Goal: Task Accomplishment & Management: Manage account settings

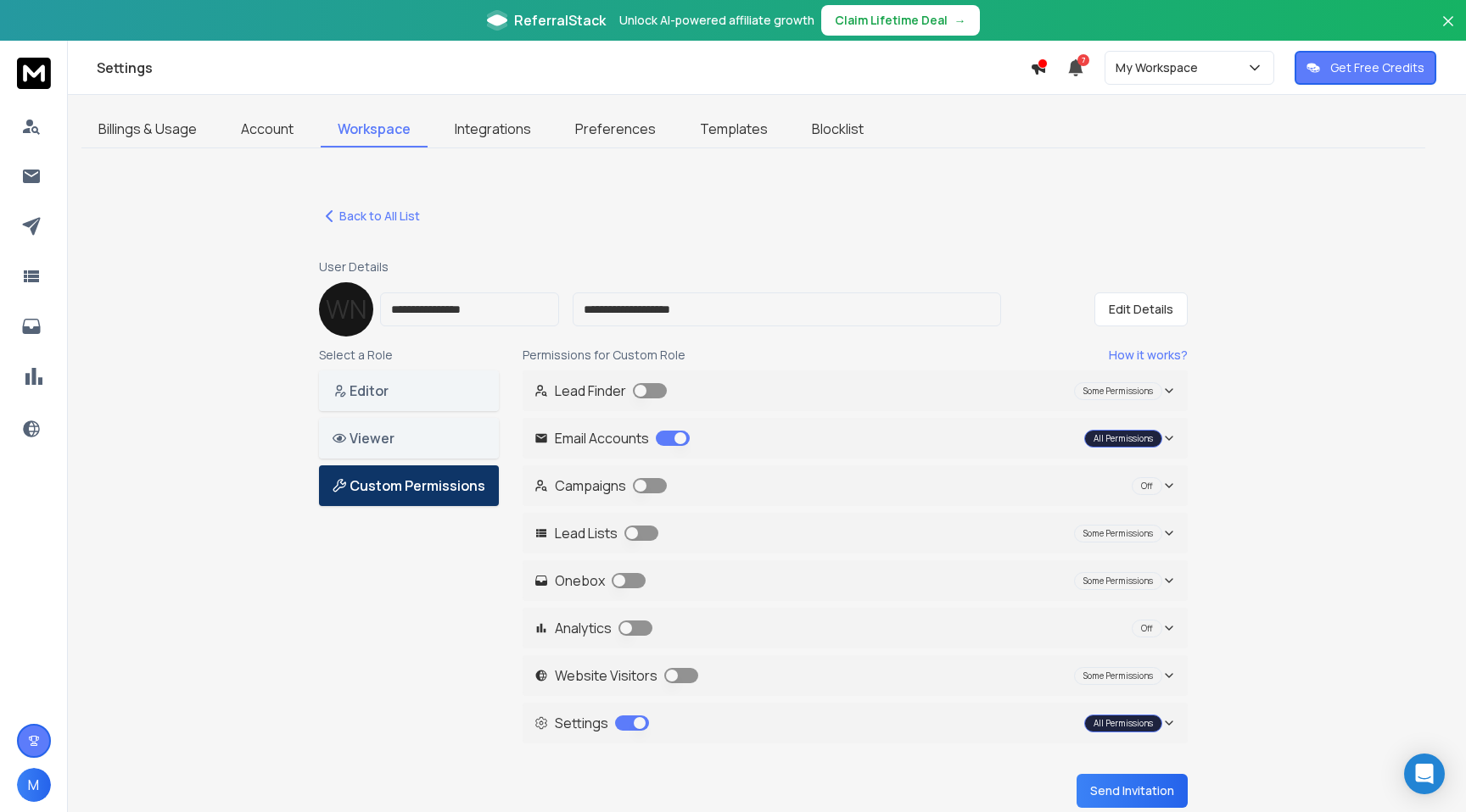
click at [1098, 792] on button "Send Invitation" at bounding box center [1131, 791] width 111 height 34
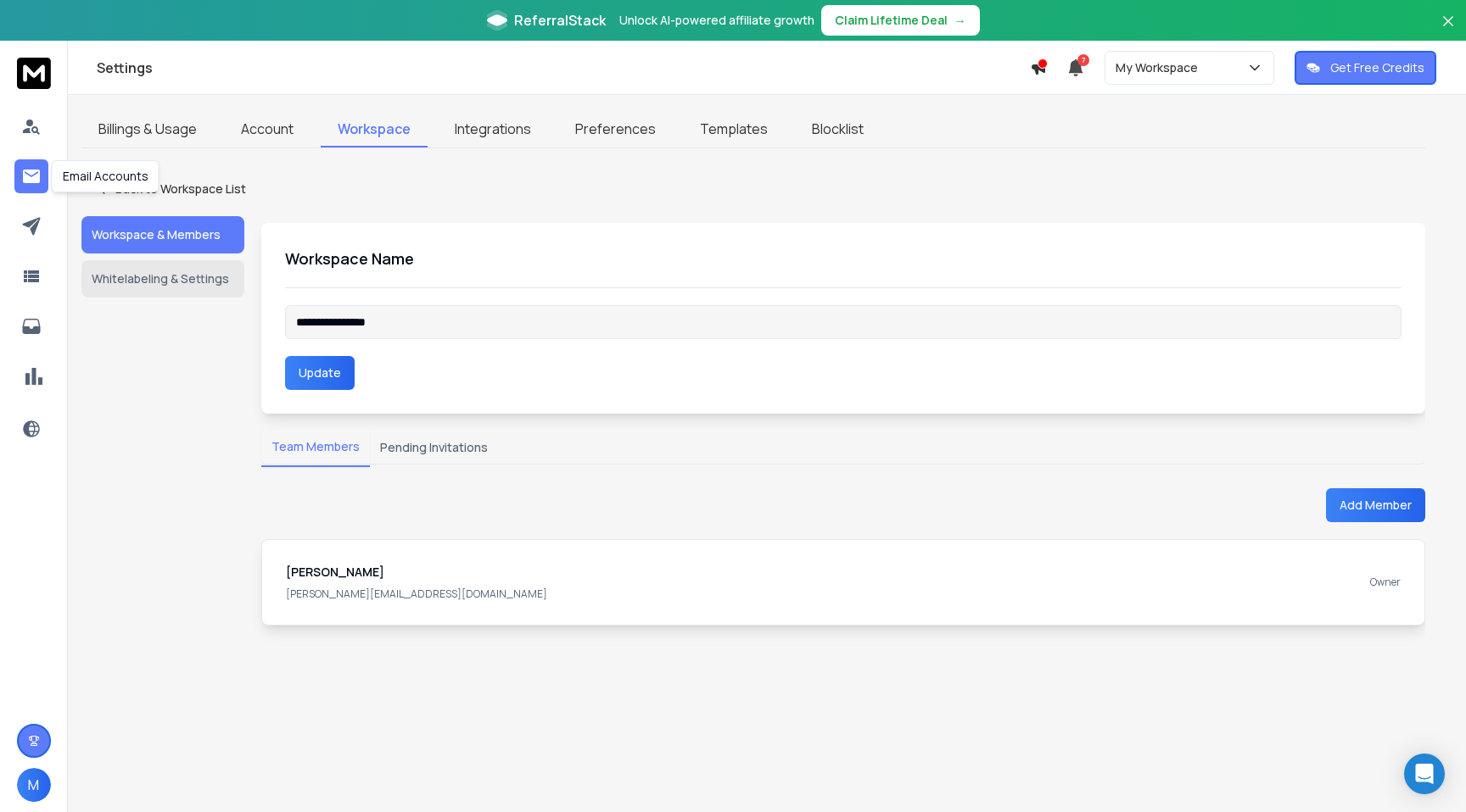
click at [26, 180] on icon at bounding box center [31, 176] width 17 height 14
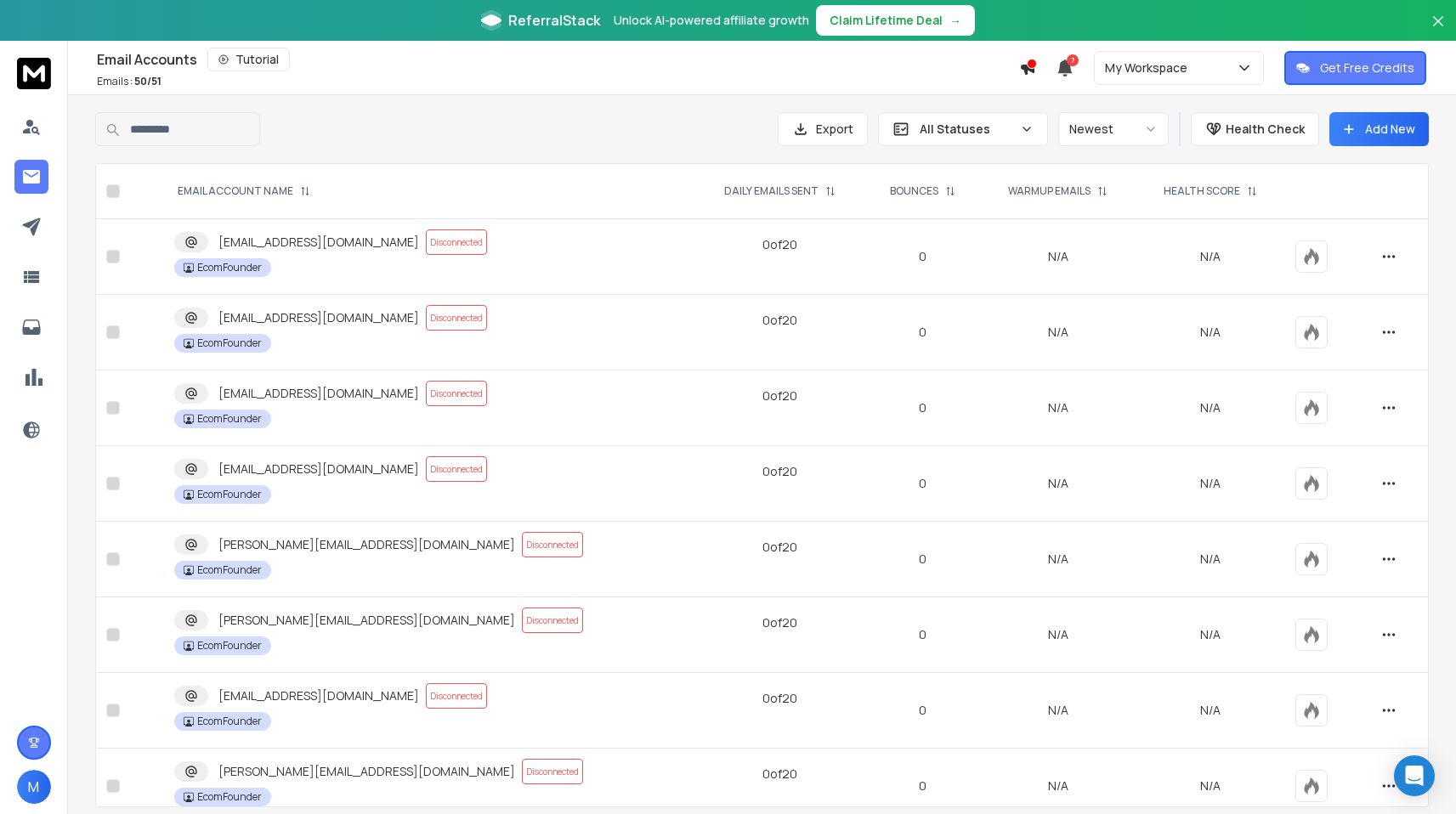
click at [1353, 129] on icon at bounding box center [1348, 128] width 9 height 9
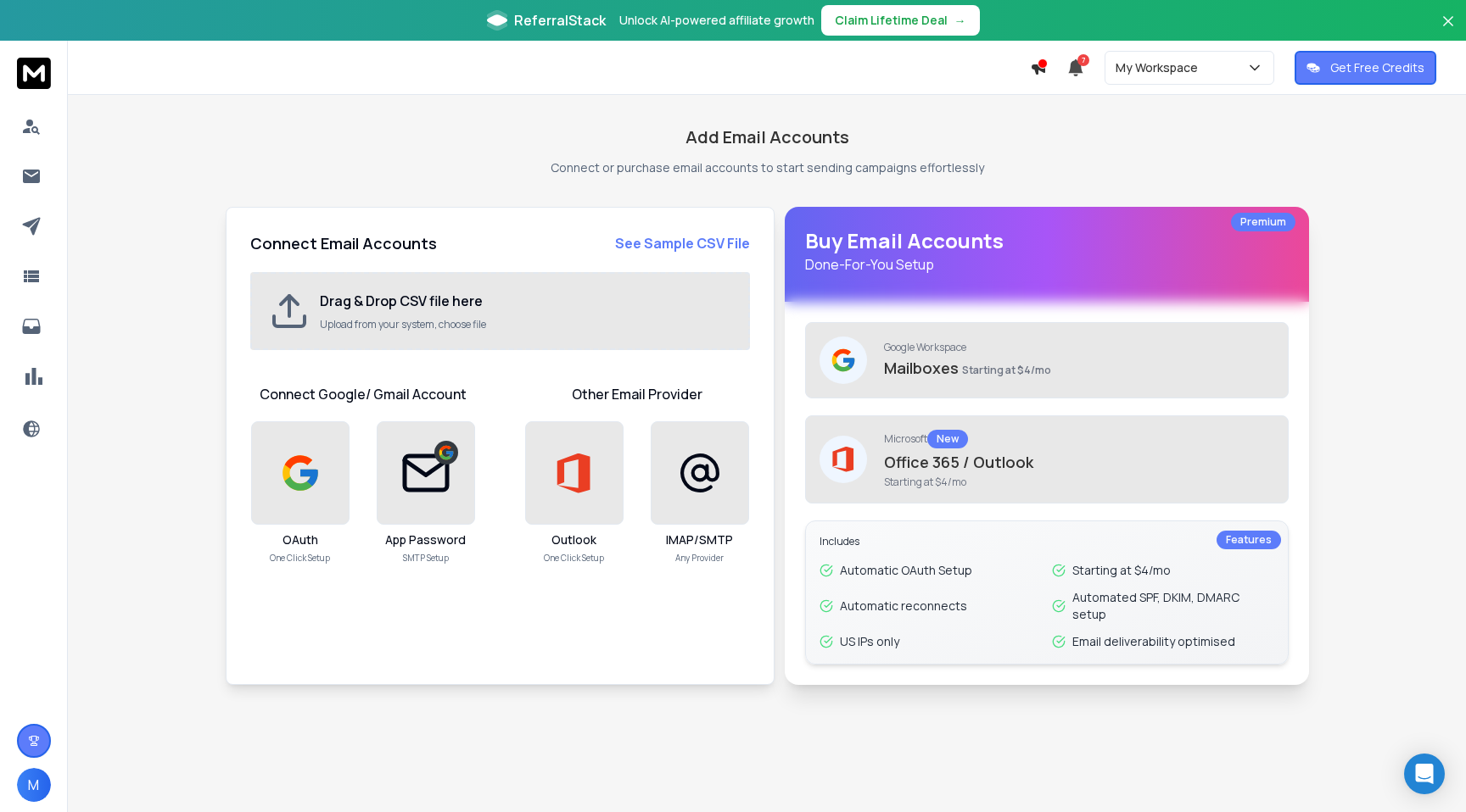
click at [1044, 363] on span "Starting at $4/mo" at bounding box center [1006, 370] width 89 height 14
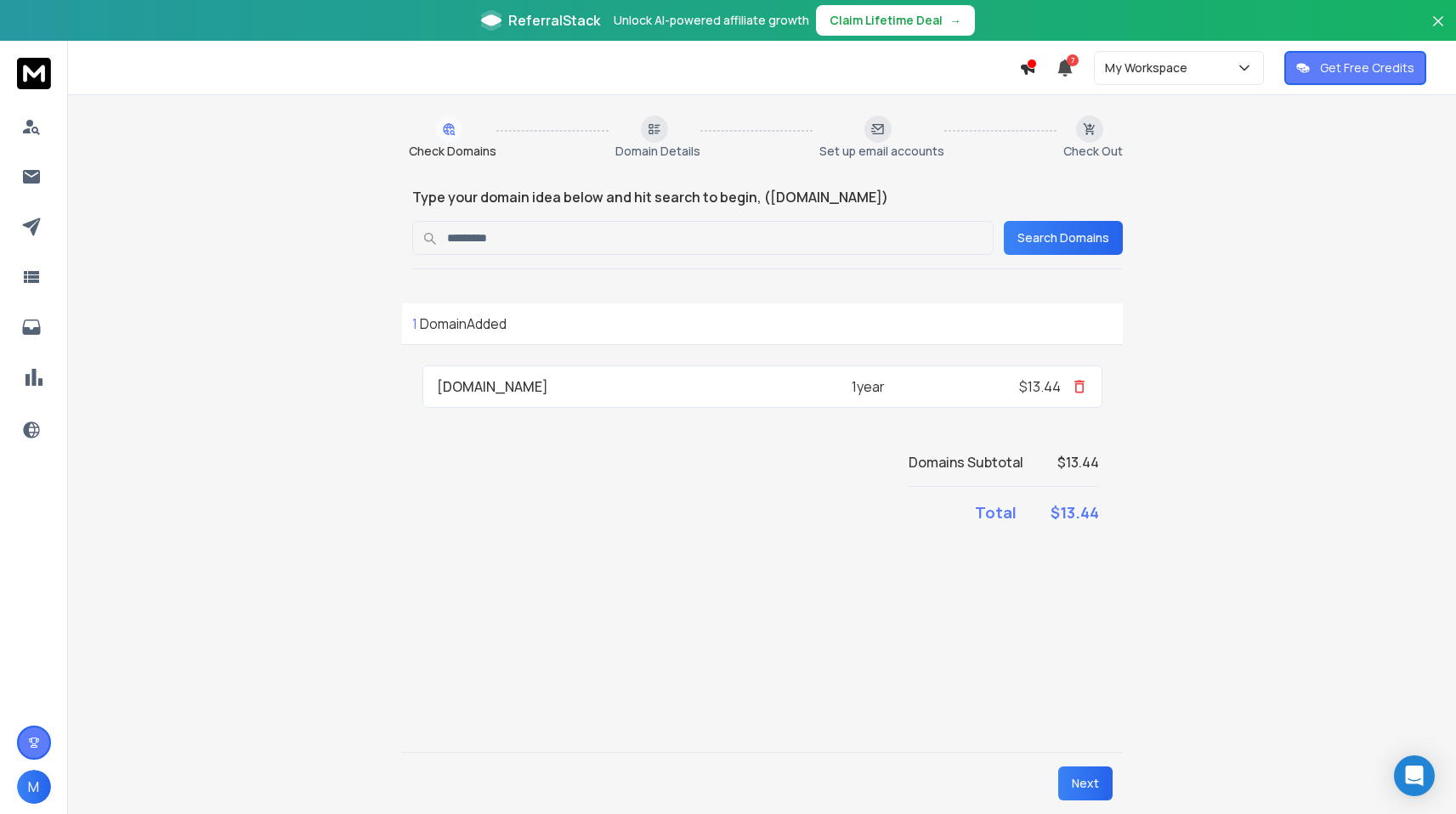
click at [572, 235] on input at bounding box center [703, 238] width 581 height 34
paste input "**********"
type input "**********"
click at [572, 236] on input "**********" at bounding box center [704, 238] width 583 height 34
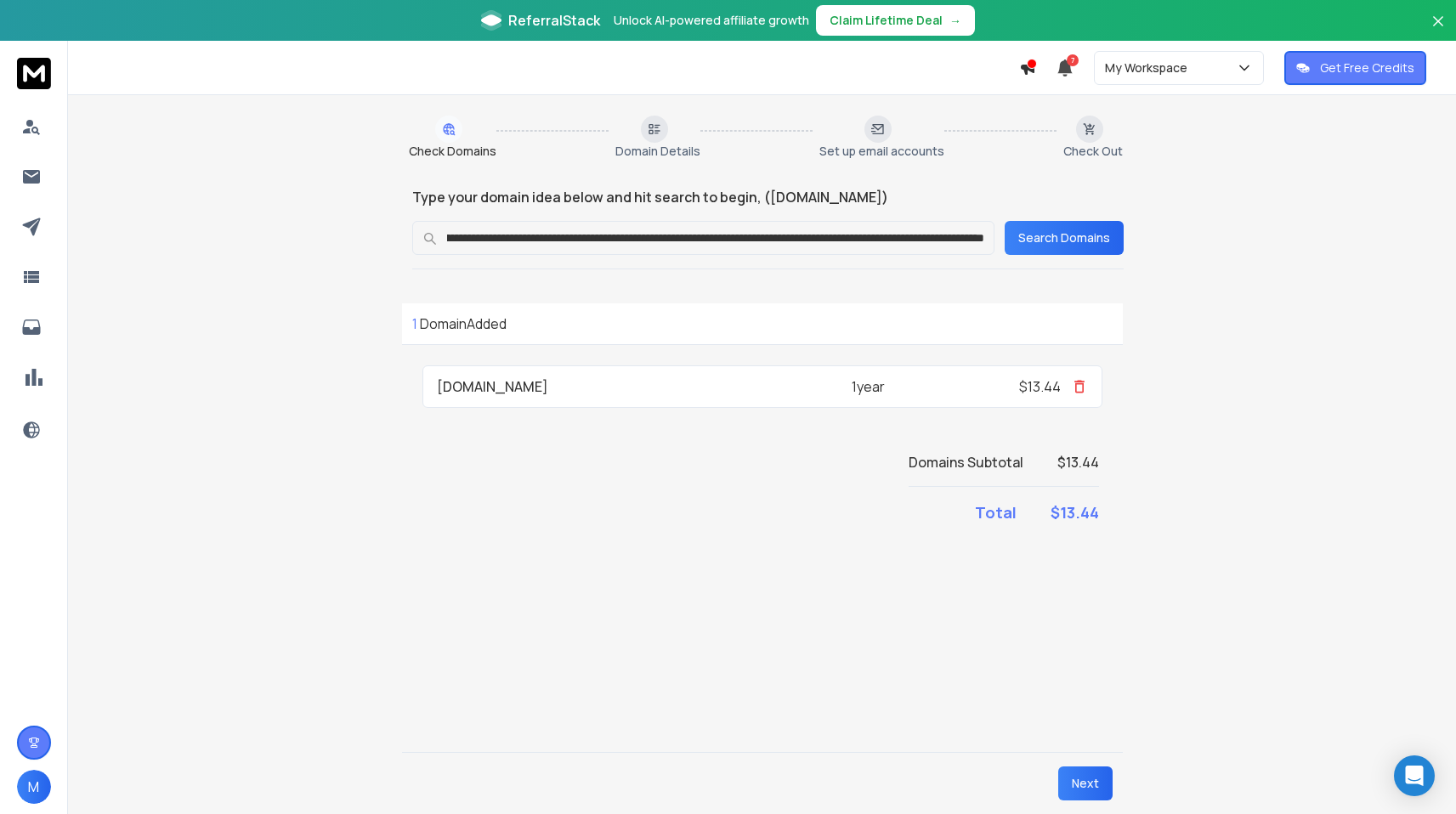
click at [572, 236] on input "**********" at bounding box center [704, 238] width 583 height 34
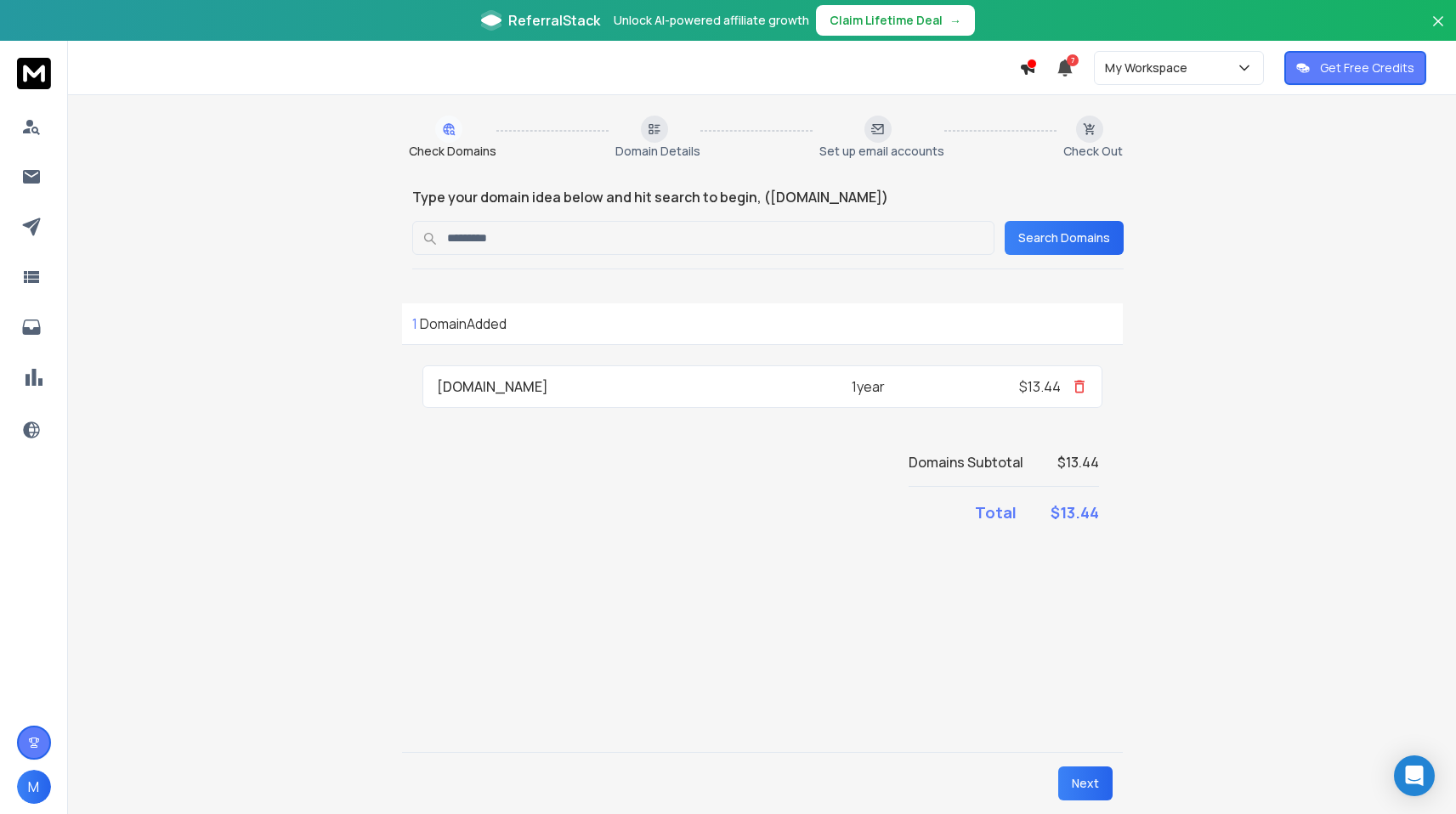
click at [1080, 395] on icon at bounding box center [1079, 387] width 17 height 17
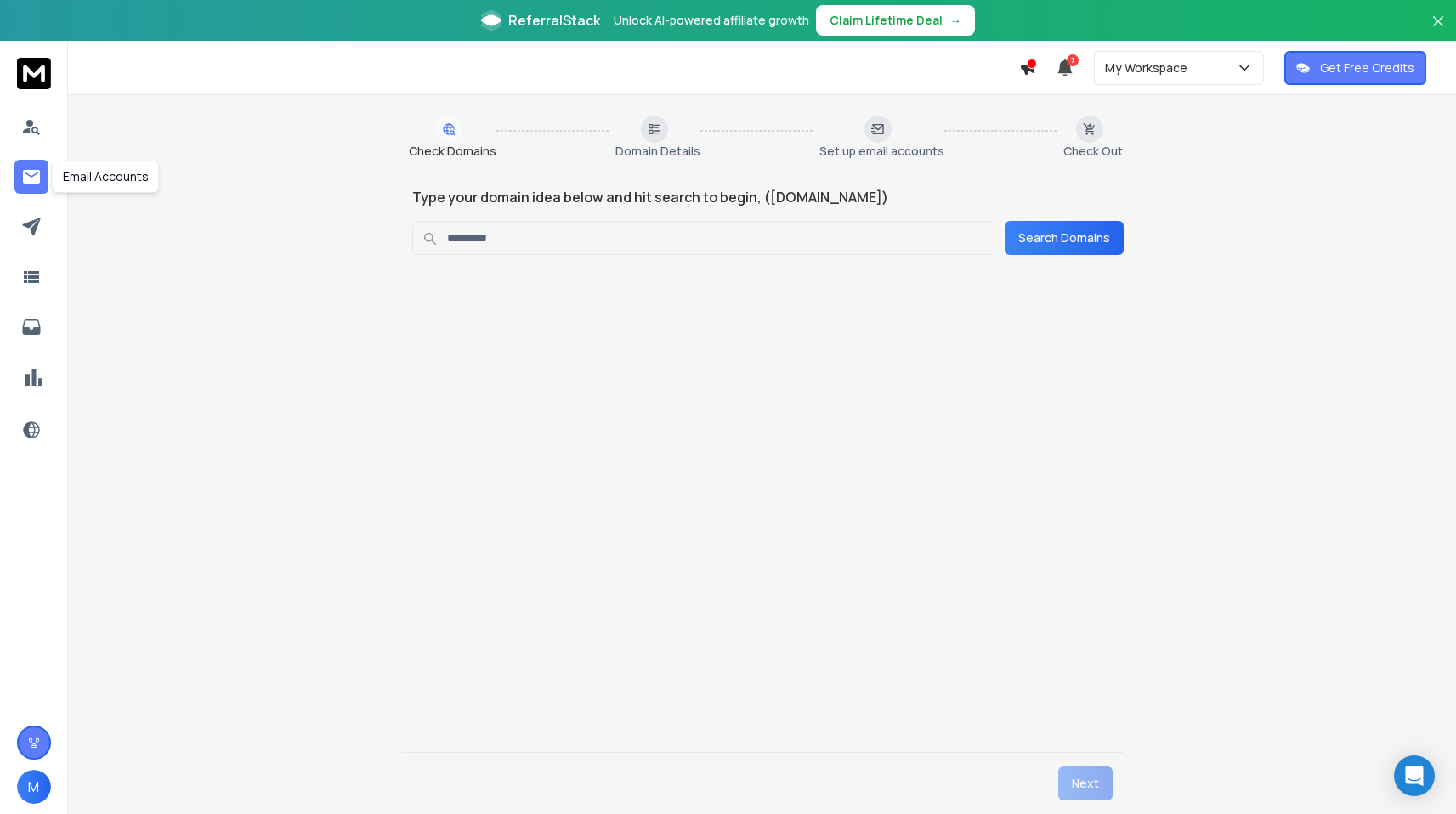
click at [47, 165] on link at bounding box center [31, 177] width 34 height 34
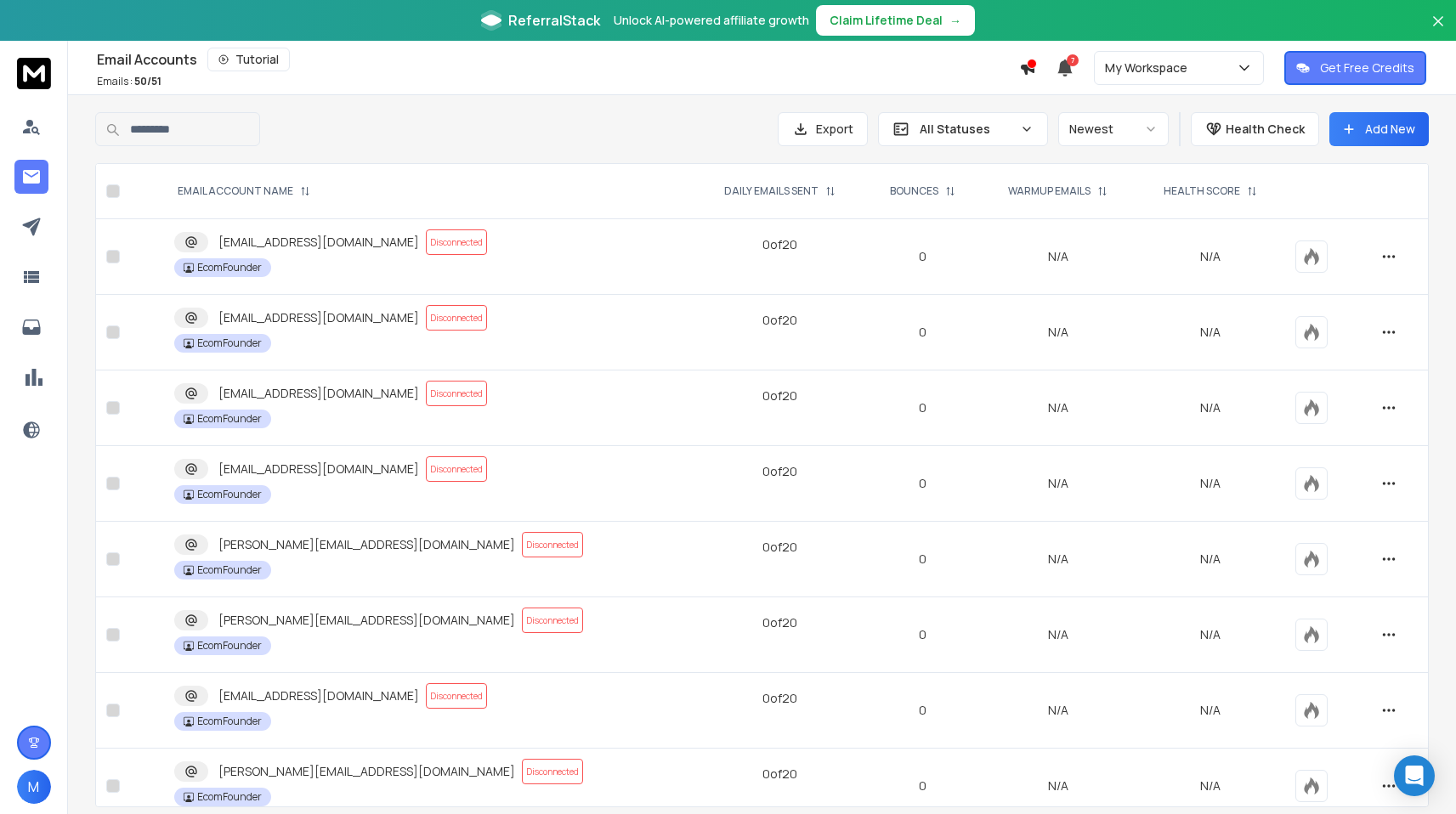
click at [1388, 124] on button "Add New" at bounding box center [1379, 129] width 100 height 34
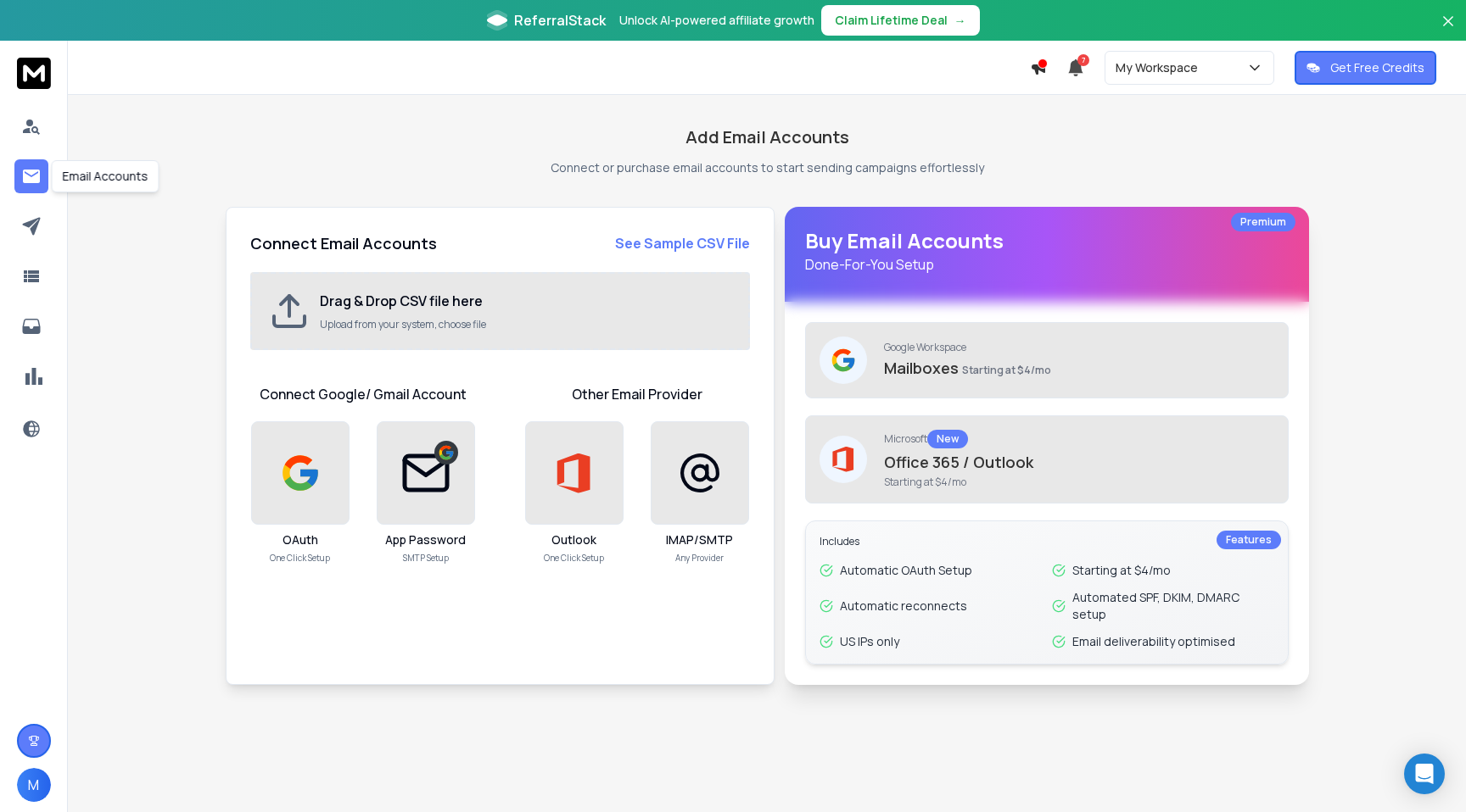
click at [43, 174] on link at bounding box center [31, 176] width 34 height 34
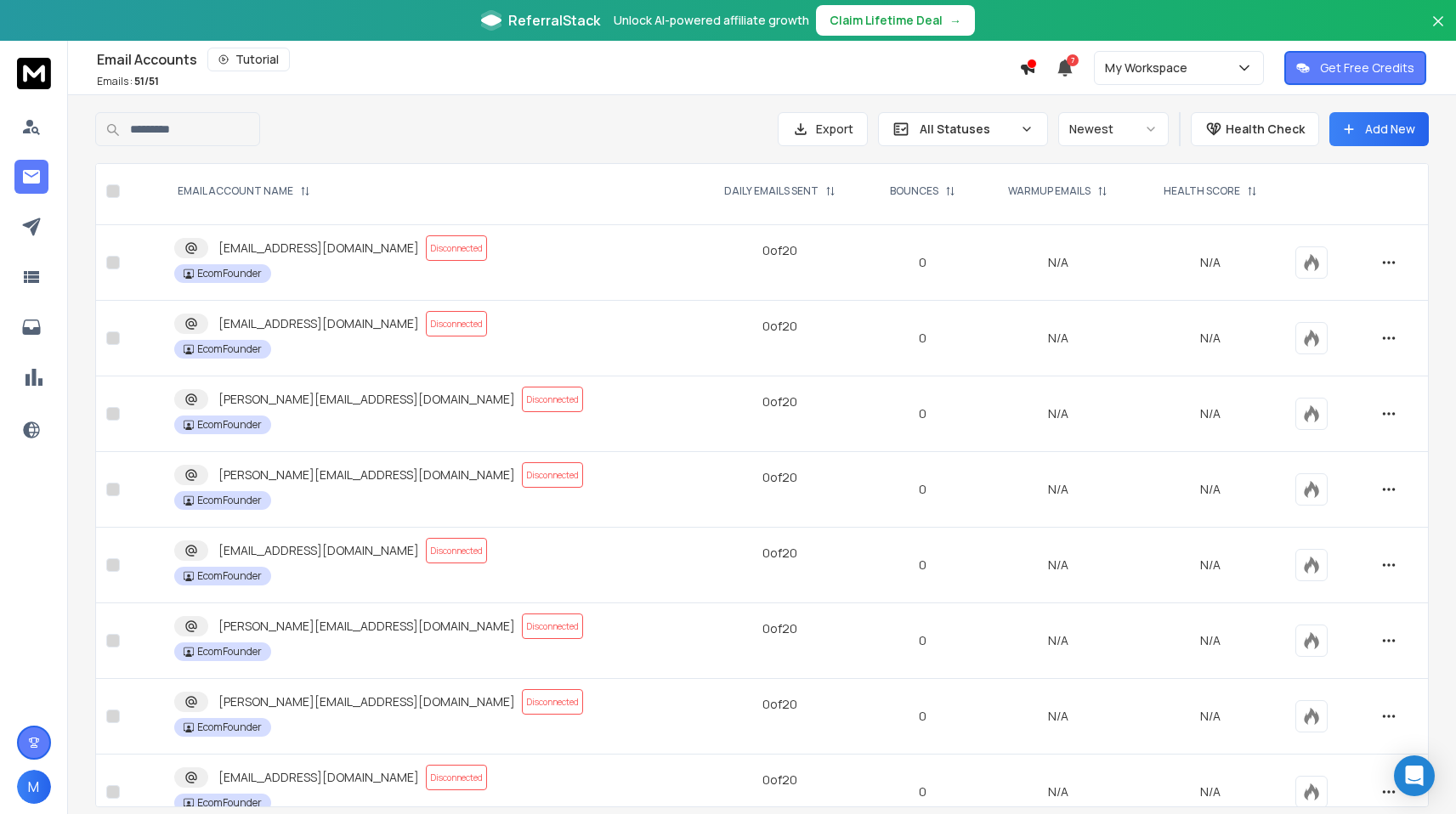
scroll to position [3284, 0]
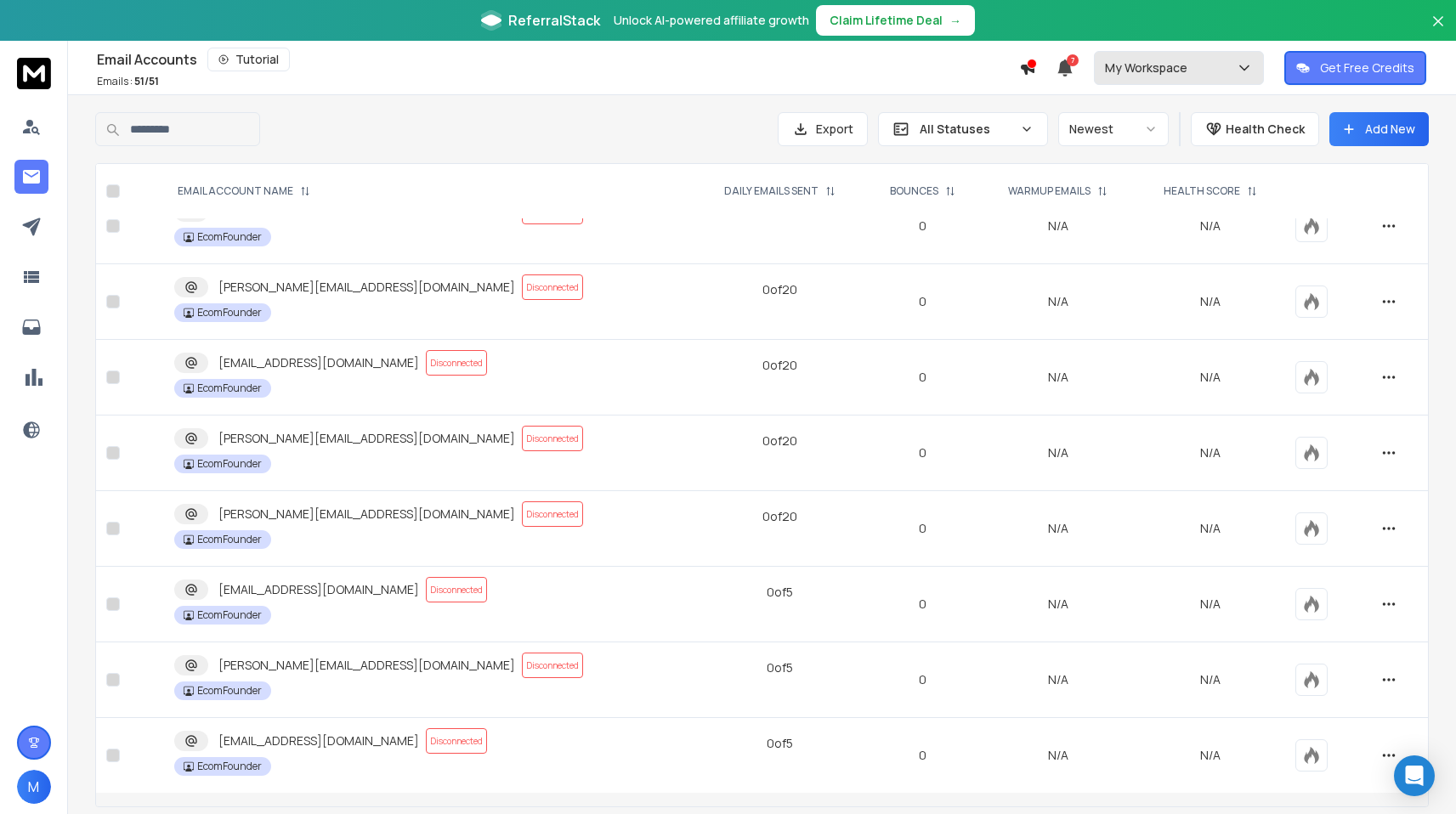
click at [1152, 72] on p "My Workspace" at bounding box center [1148, 68] width 89 height 17
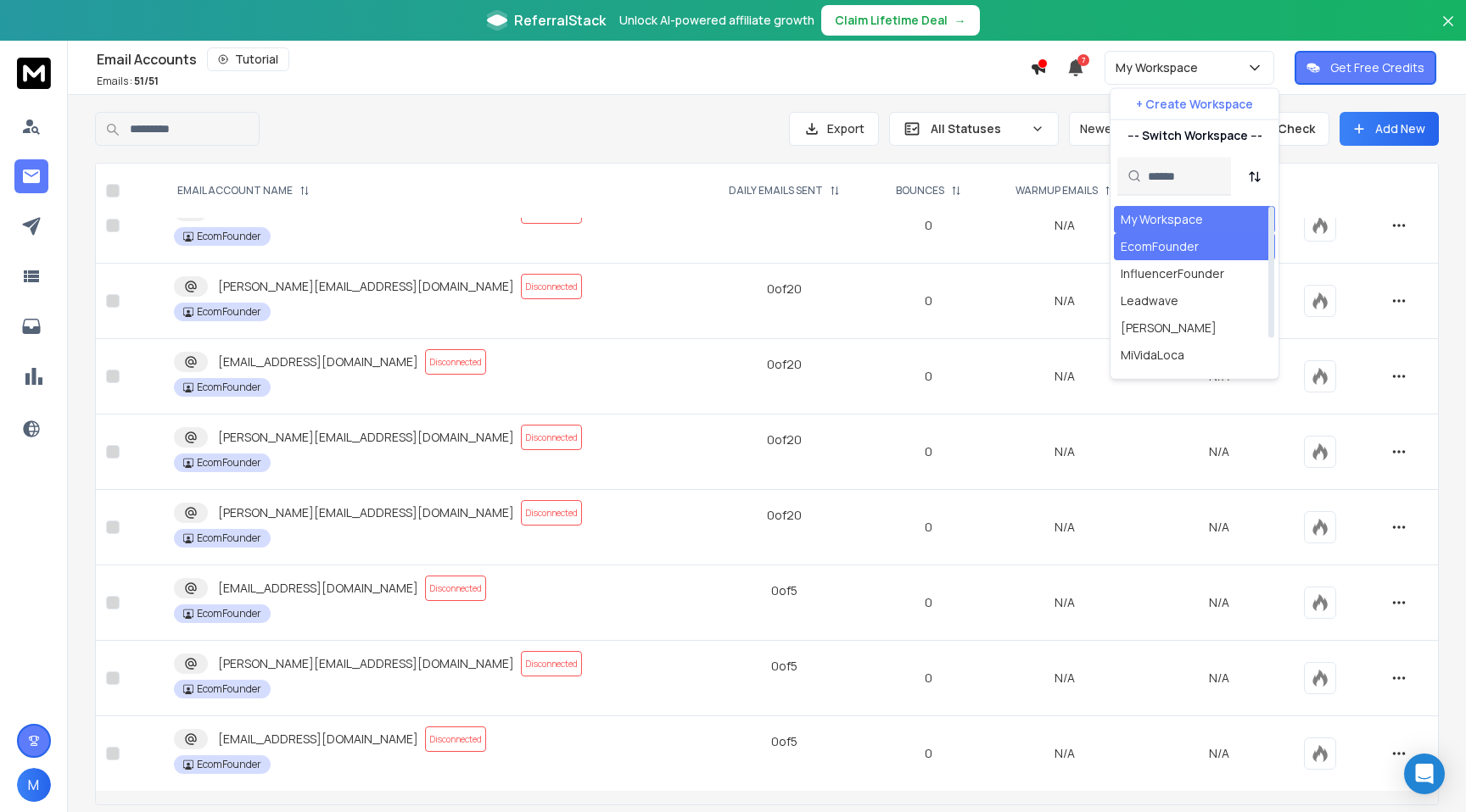
click at [1164, 252] on div "EcomFounder" at bounding box center [1159, 246] width 78 height 17
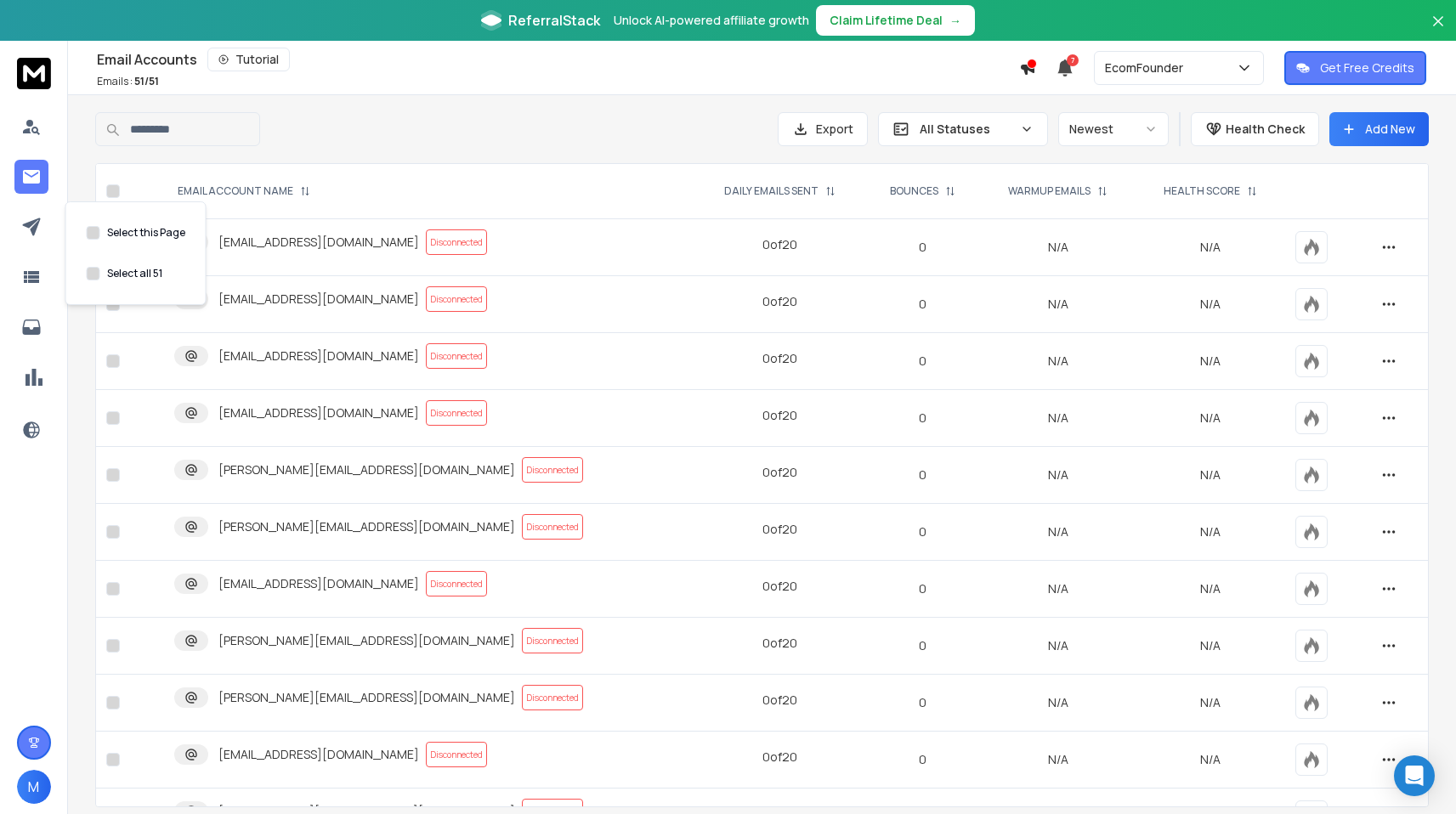
click at [118, 193] on button "Select this Page" at bounding box center [113, 192] width 14 height 14
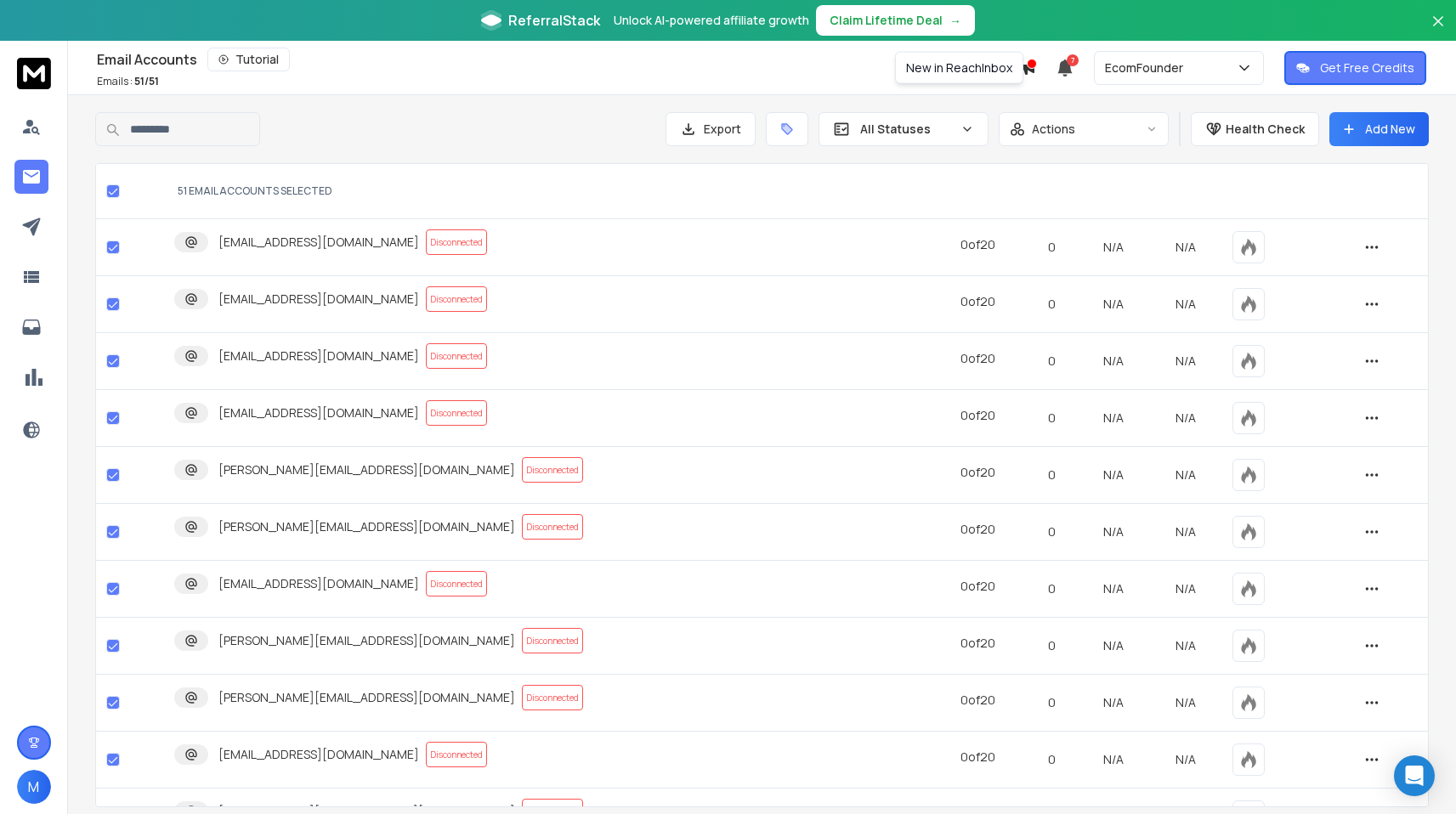
click at [1031, 65] on icon at bounding box center [1028, 68] width 14 height 14
click at [1066, 62] on icon at bounding box center [1065, 67] width 15 height 17
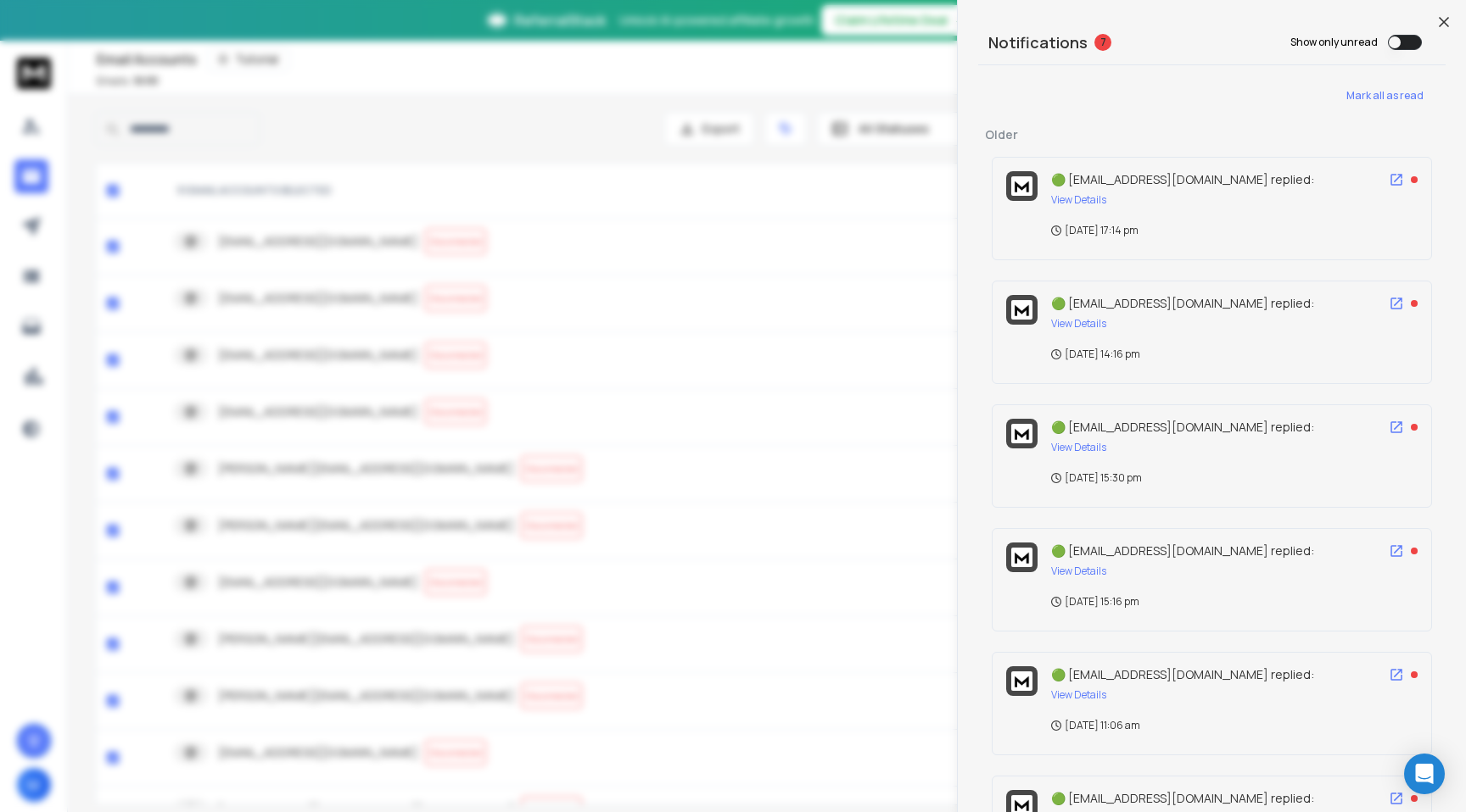
click at [1442, 18] on icon "button" at bounding box center [1443, 22] width 9 height 9
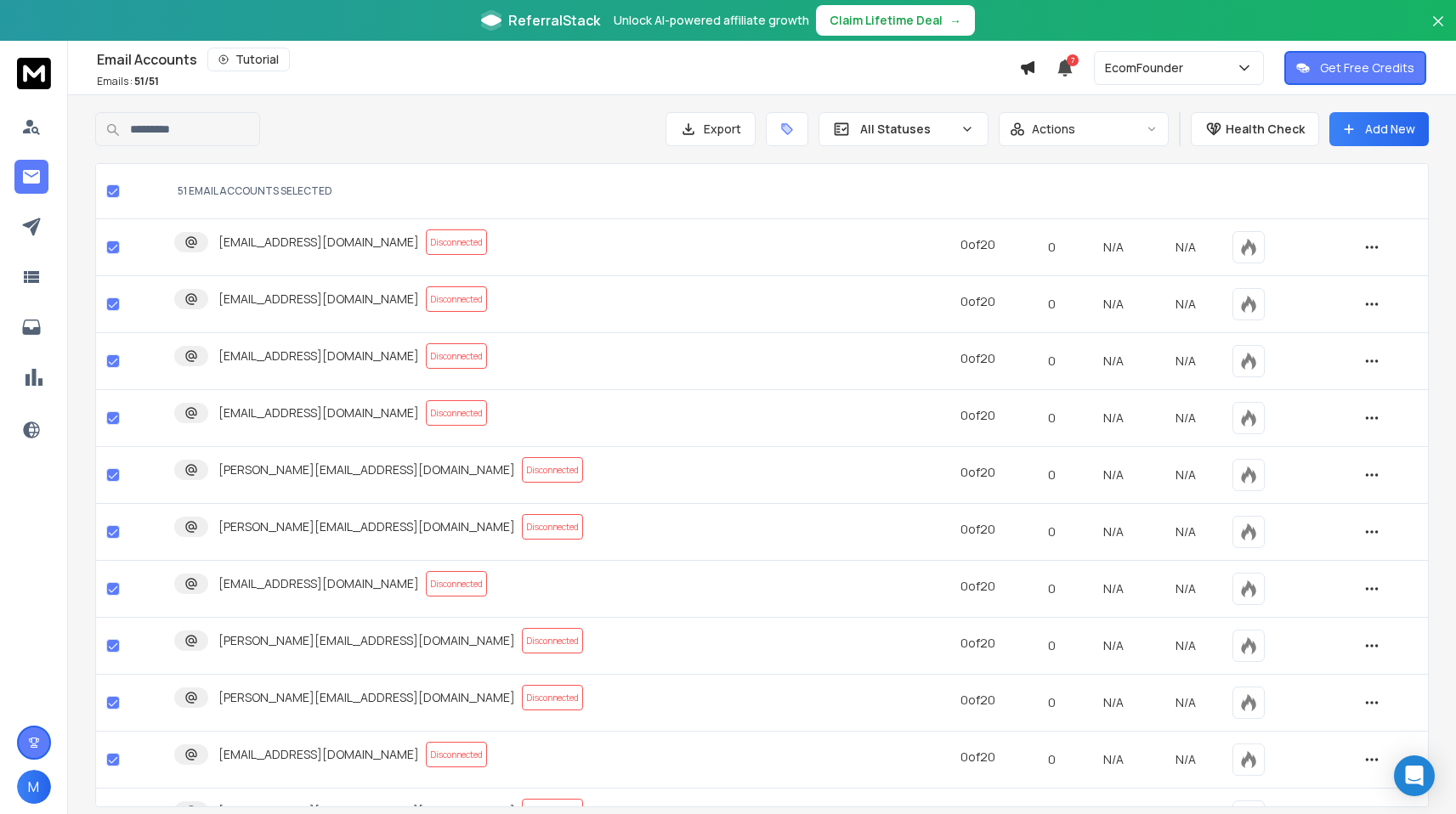
click at [559, 163] on div "Export All Statuses Actions Health Check Add New 51 EMAIL ACCOUNTS SELECTED mik…" at bounding box center [761, 459] width 1333 height 695
click at [1378, 129] on button "Add New" at bounding box center [1379, 129] width 100 height 34
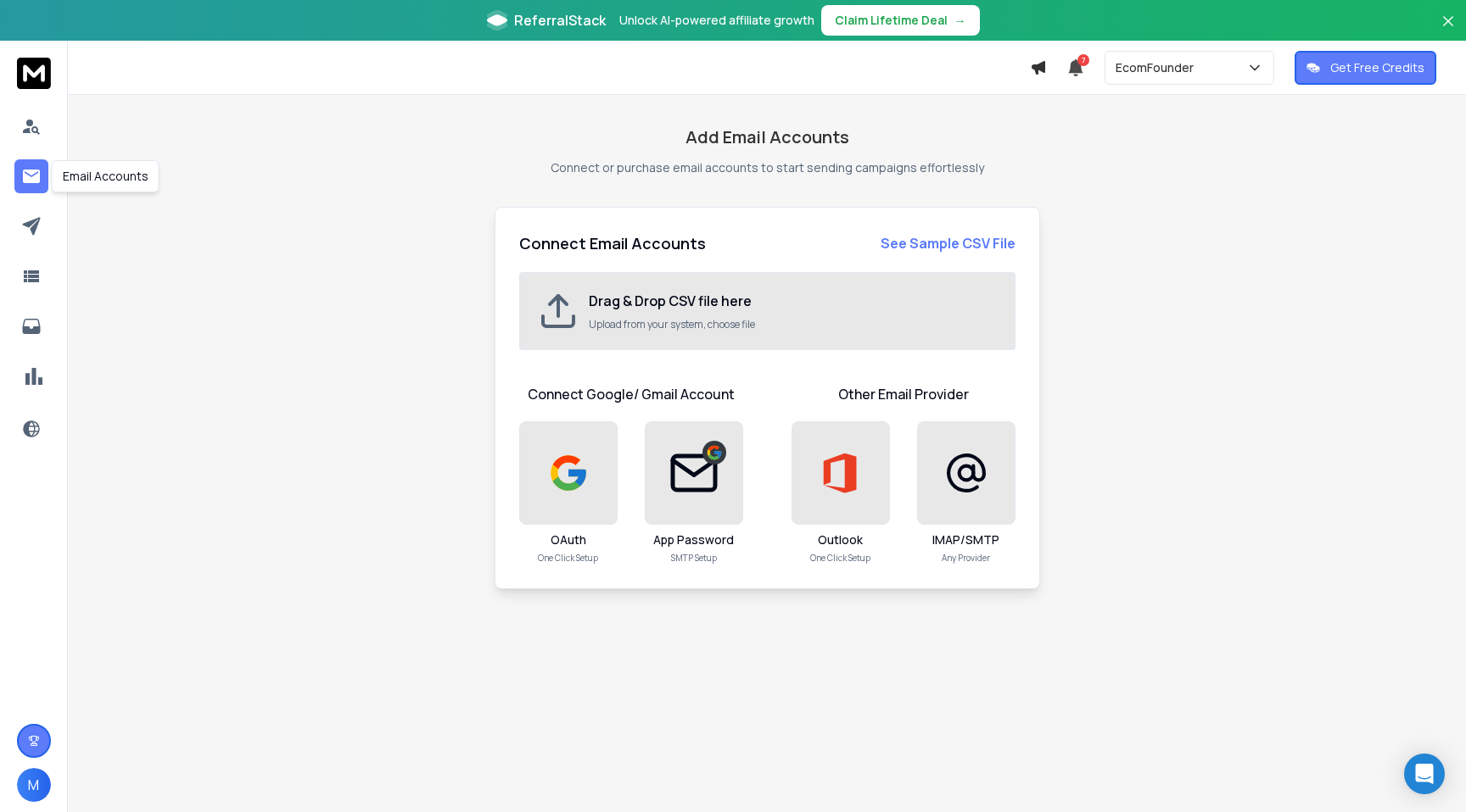
click at [40, 180] on icon at bounding box center [31, 176] width 20 height 20
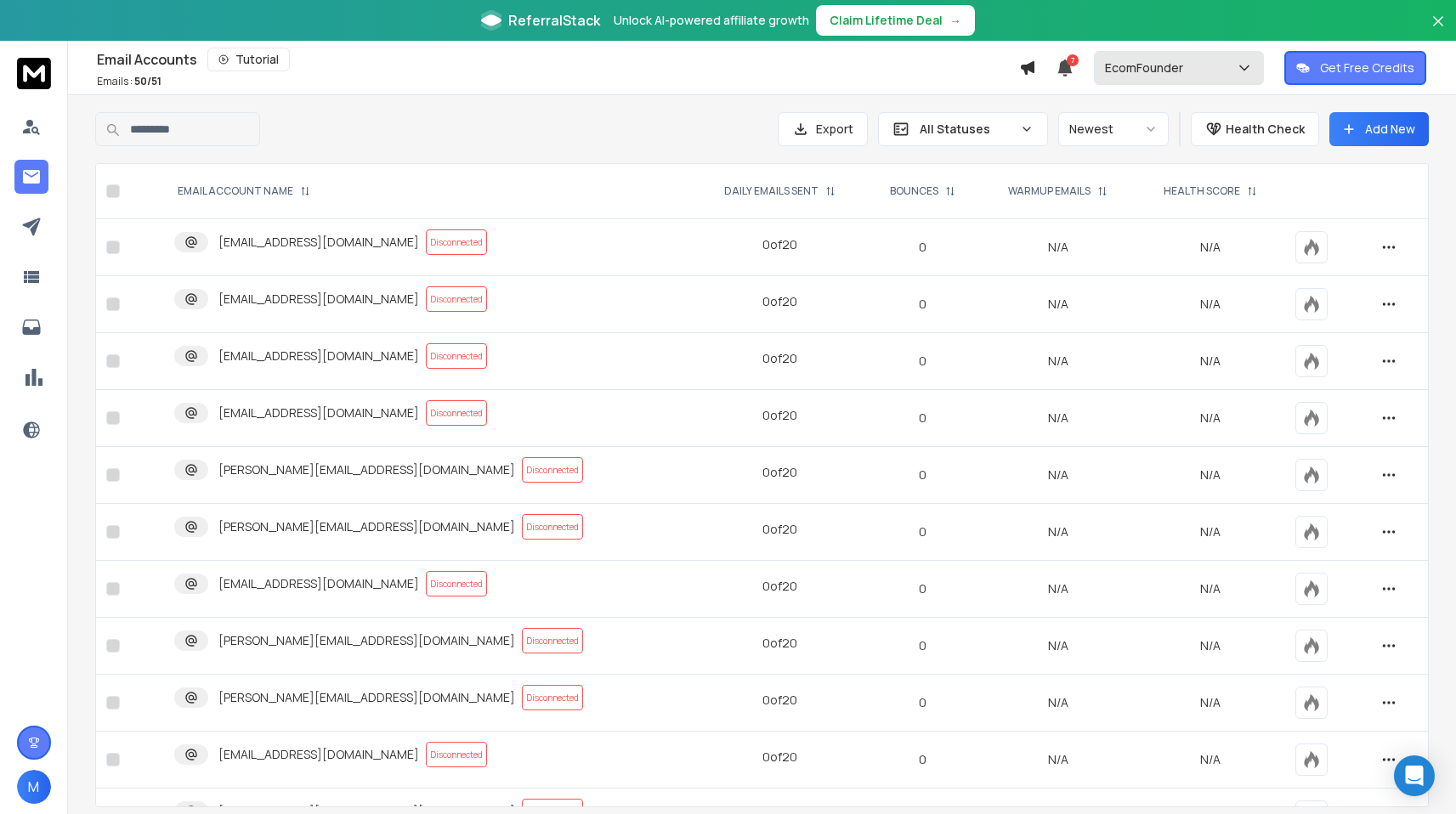
click at [1240, 73] on icon "button" at bounding box center [1243, 68] width 17 height 17
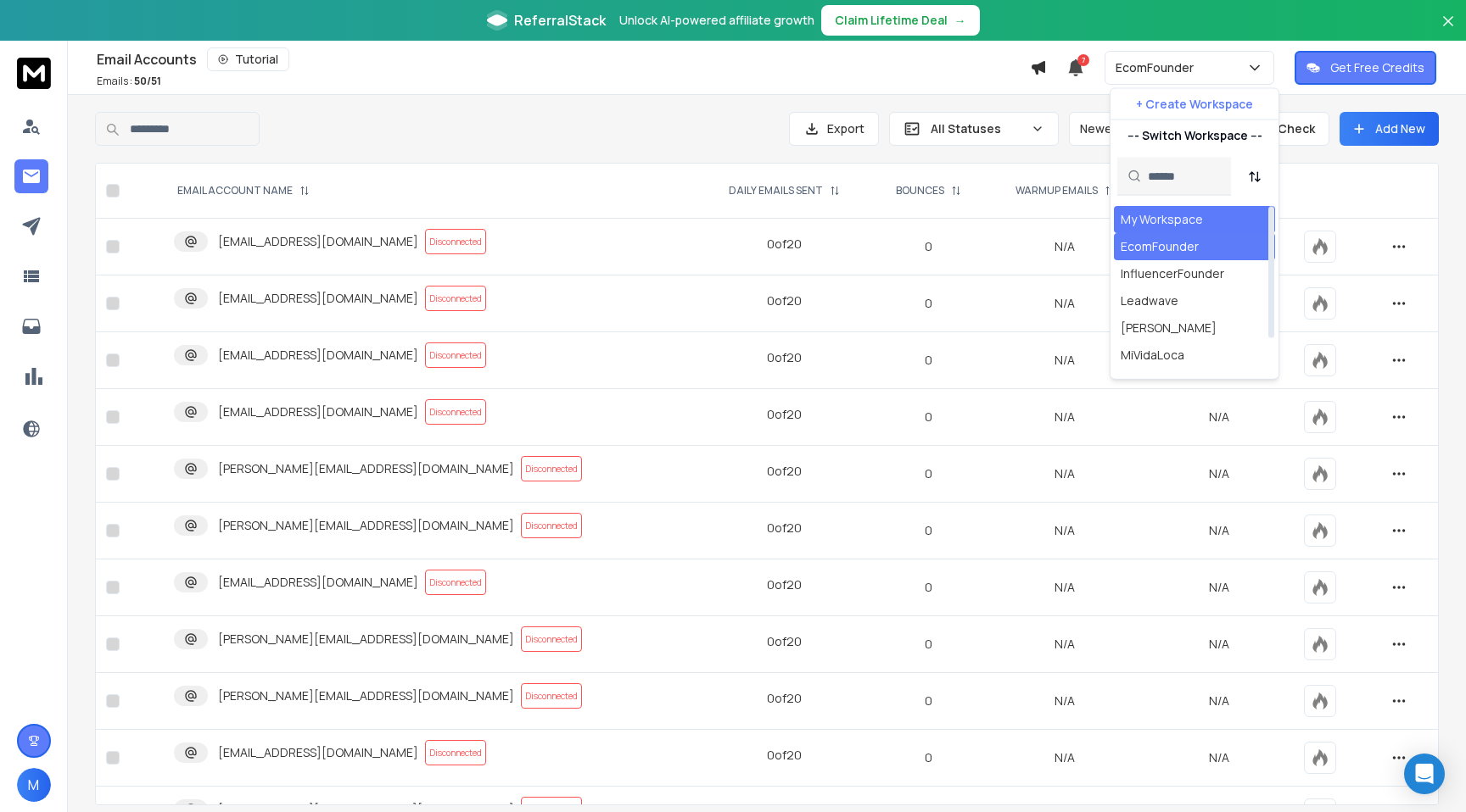
click at [1184, 223] on div "My Workspace" at bounding box center [1161, 219] width 83 height 17
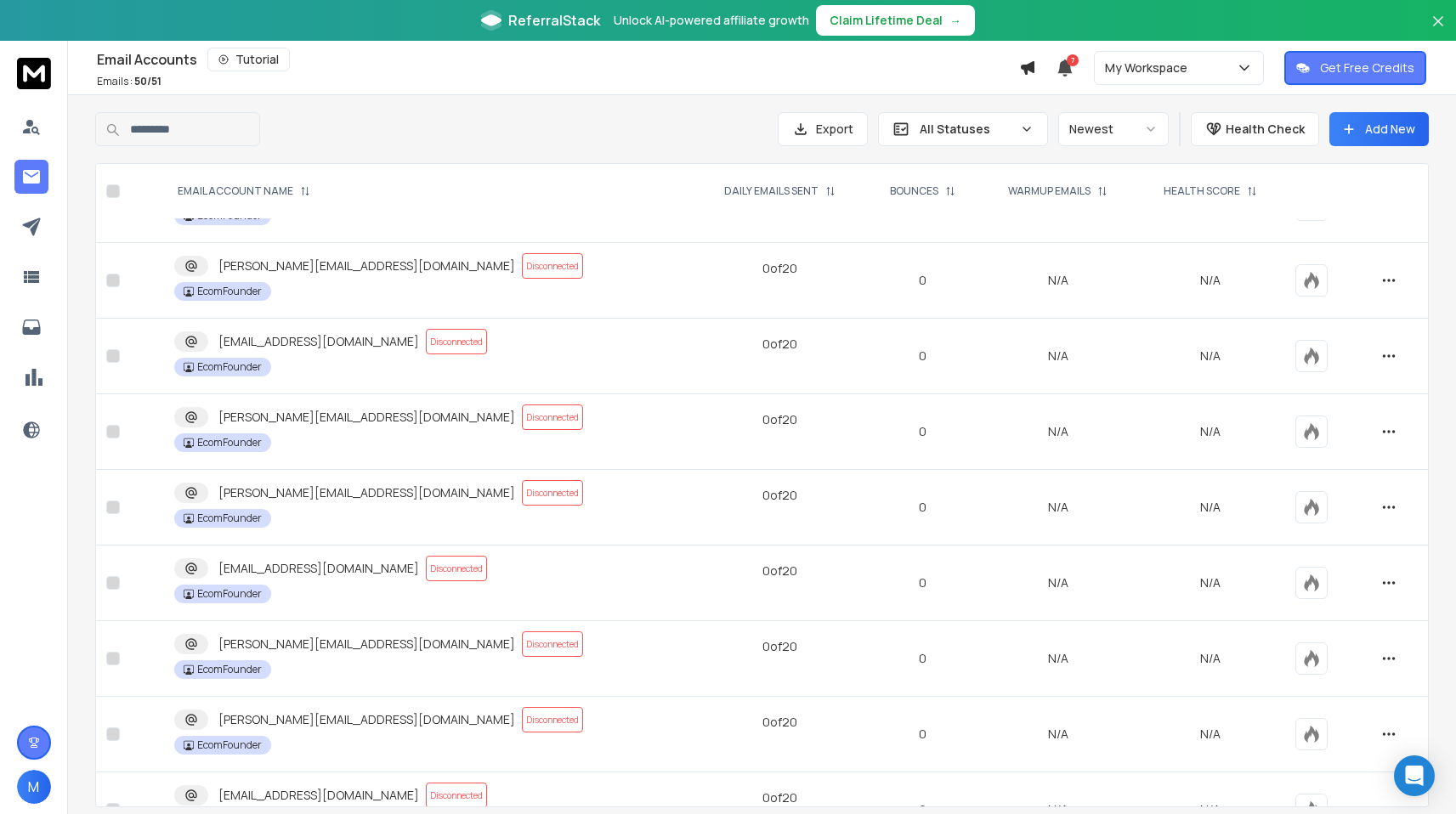
scroll to position [3235, 0]
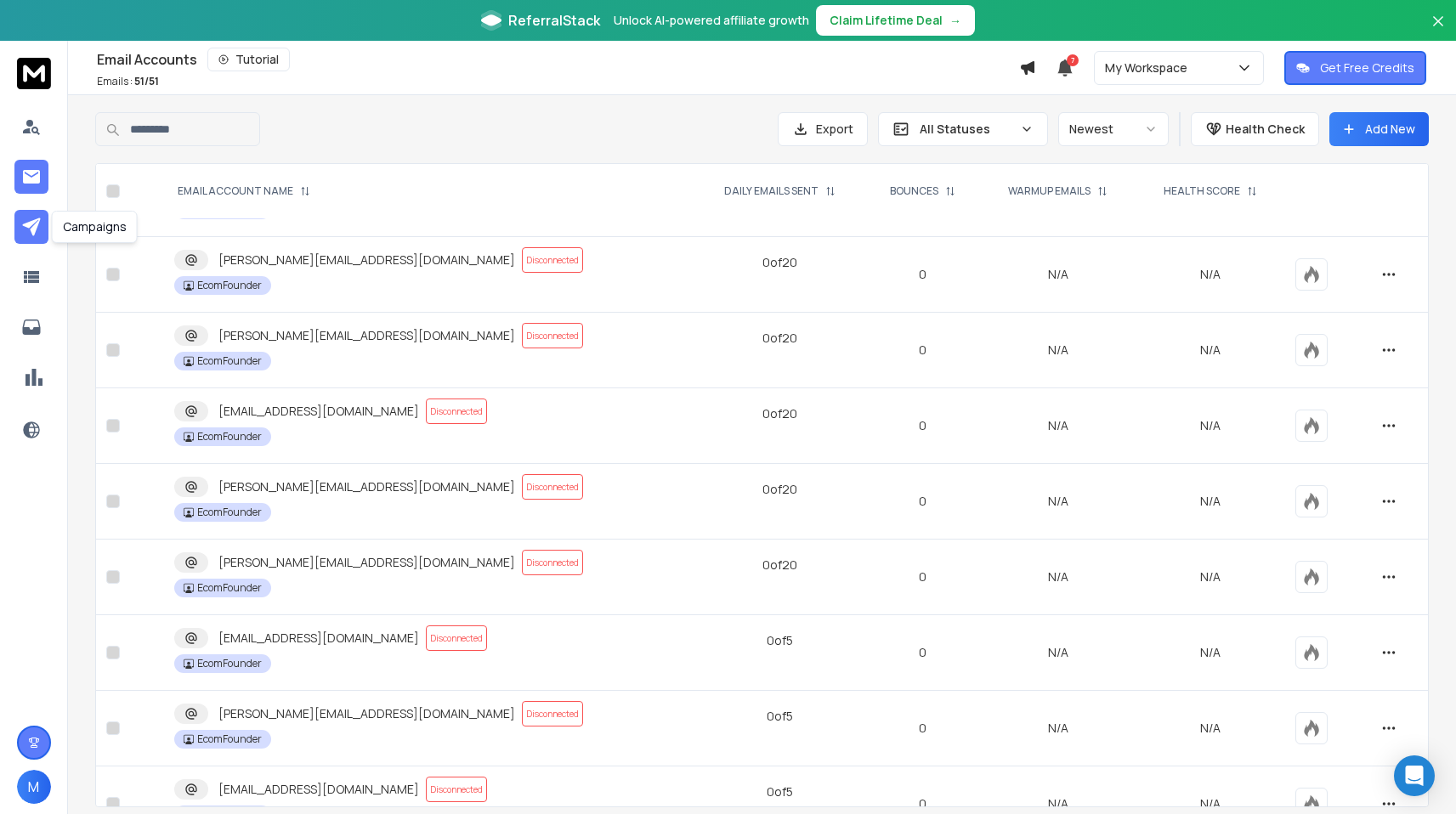
click at [34, 231] on icon at bounding box center [31, 228] width 18 height 18
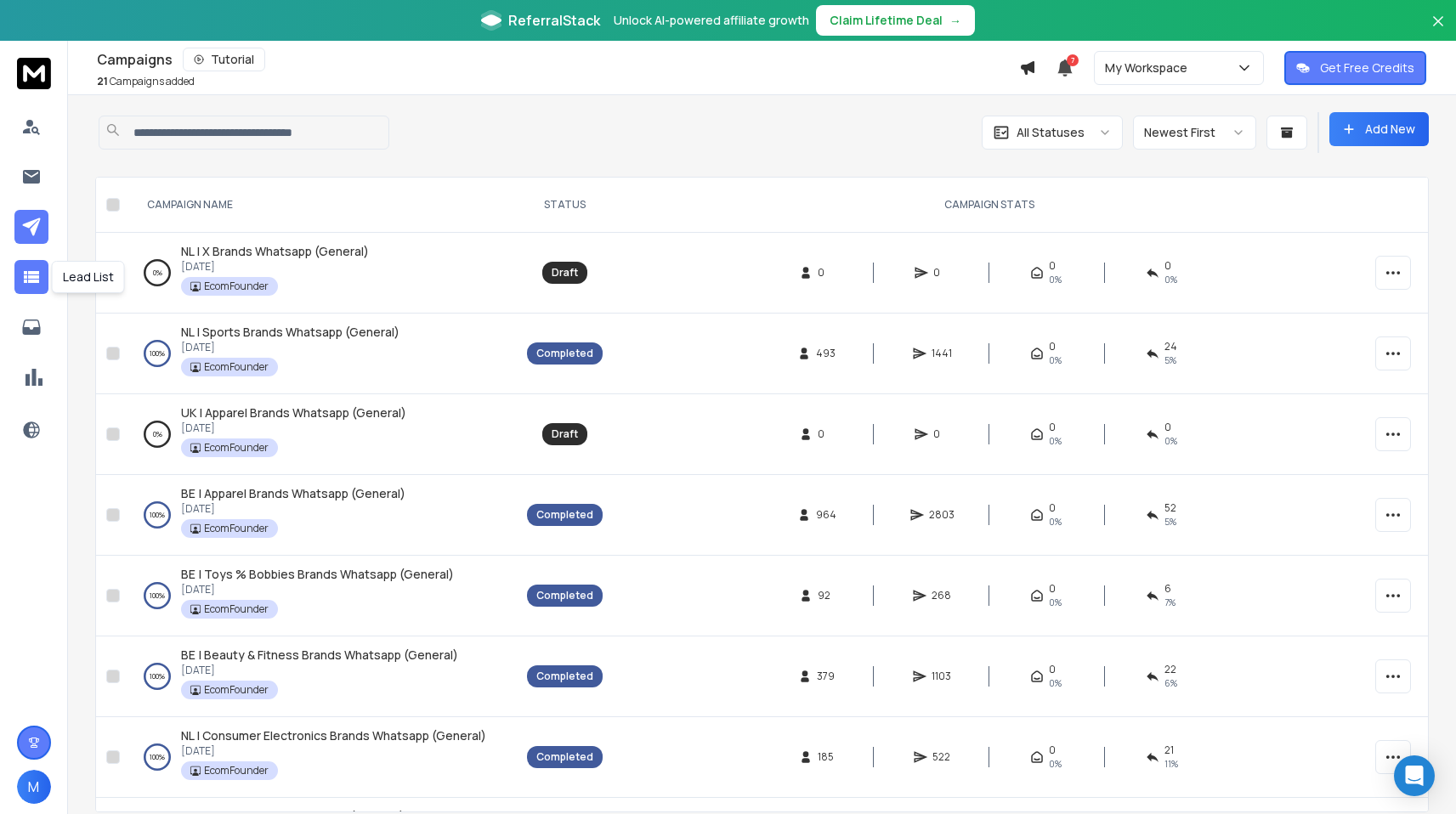
click at [37, 273] on icon at bounding box center [31, 277] width 15 height 12
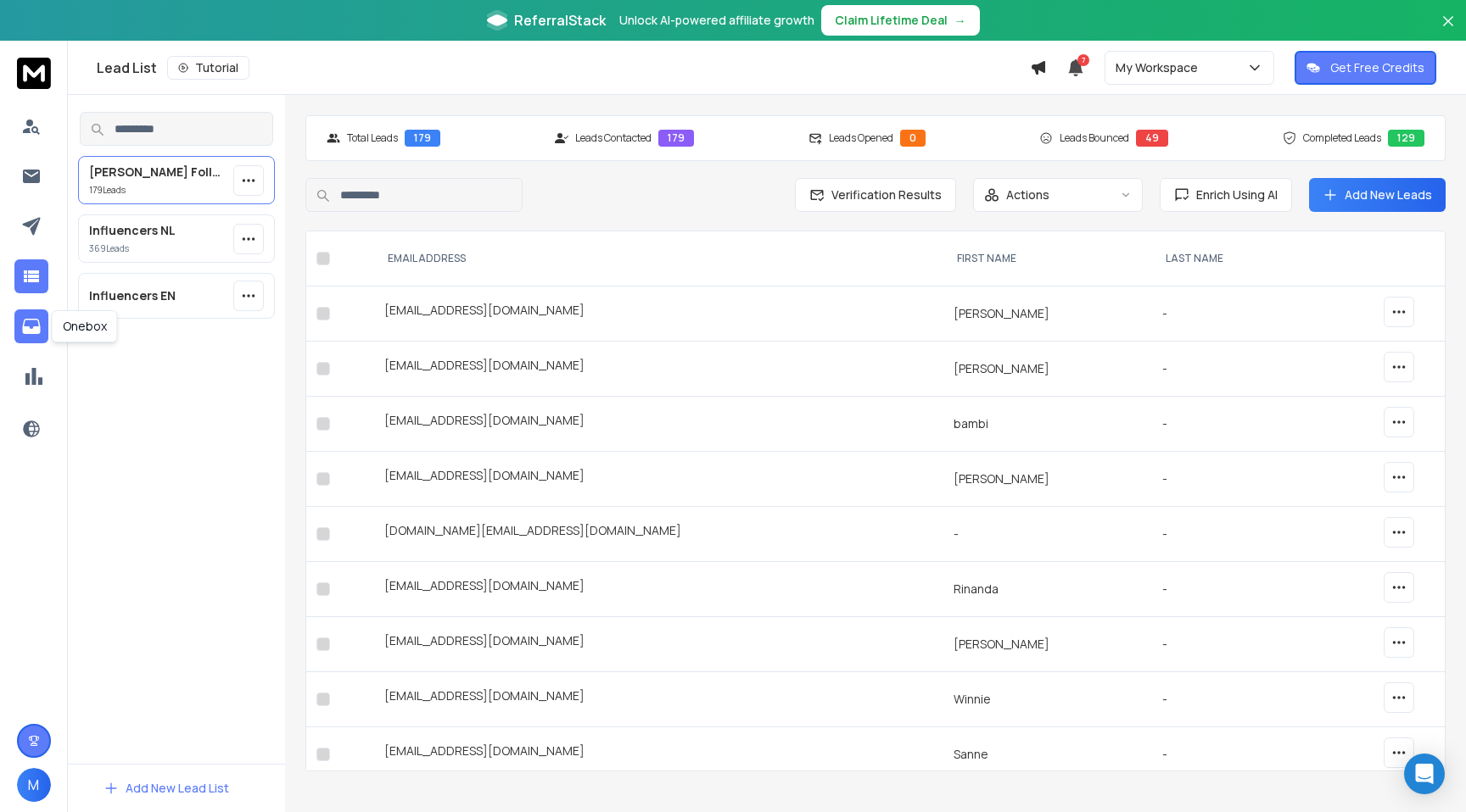
click at [24, 327] on icon at bounding box center [31, 326] width 18 height 15
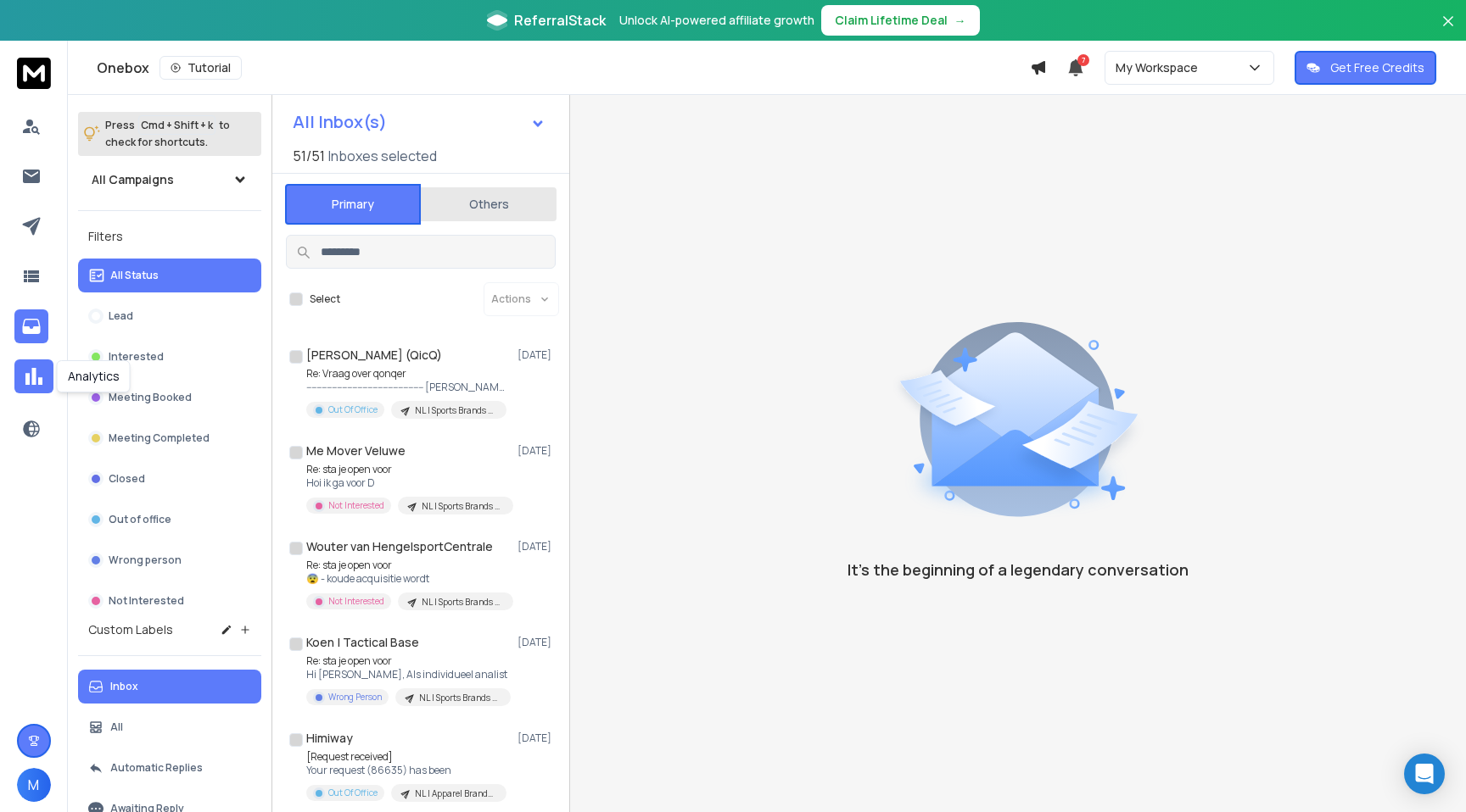
click at [28, 388] on icon at bounding box center [34, 377] width 26 height 26
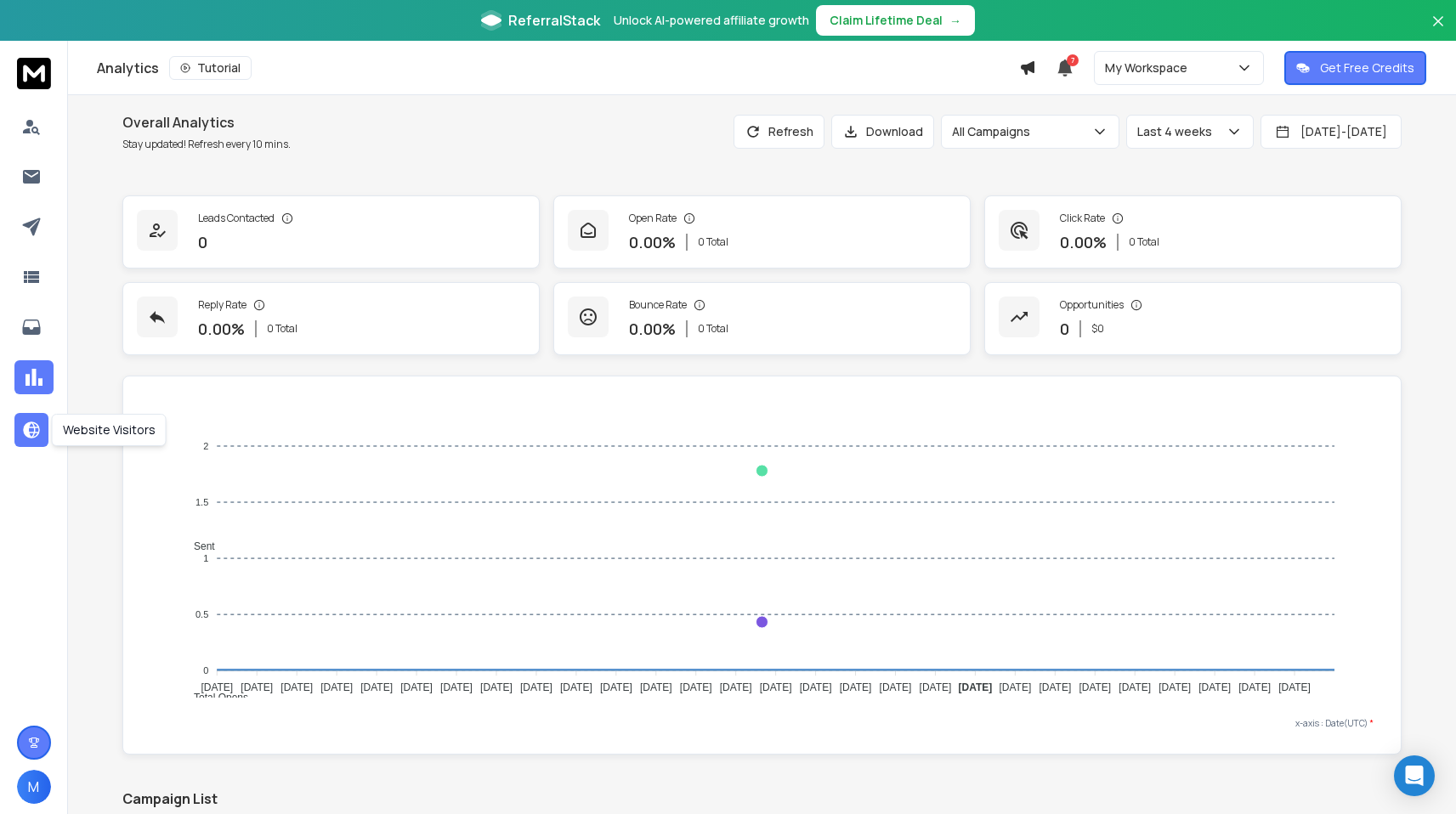
click at [36, 434] on icon at bounding box center [31, 429] width 17 height 17
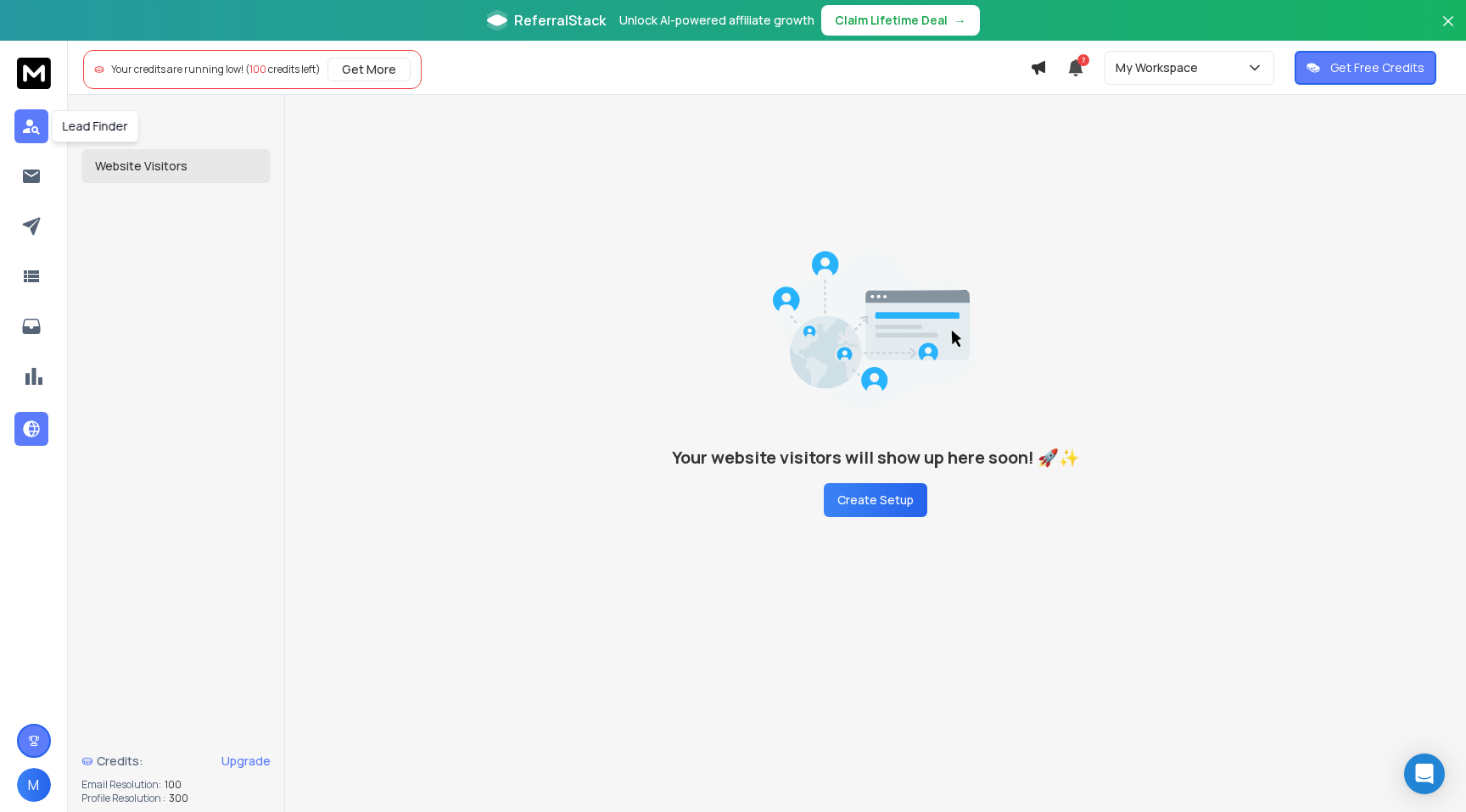
click at [43, 129] on link at bounding box center [31, 127] width 34 height 34
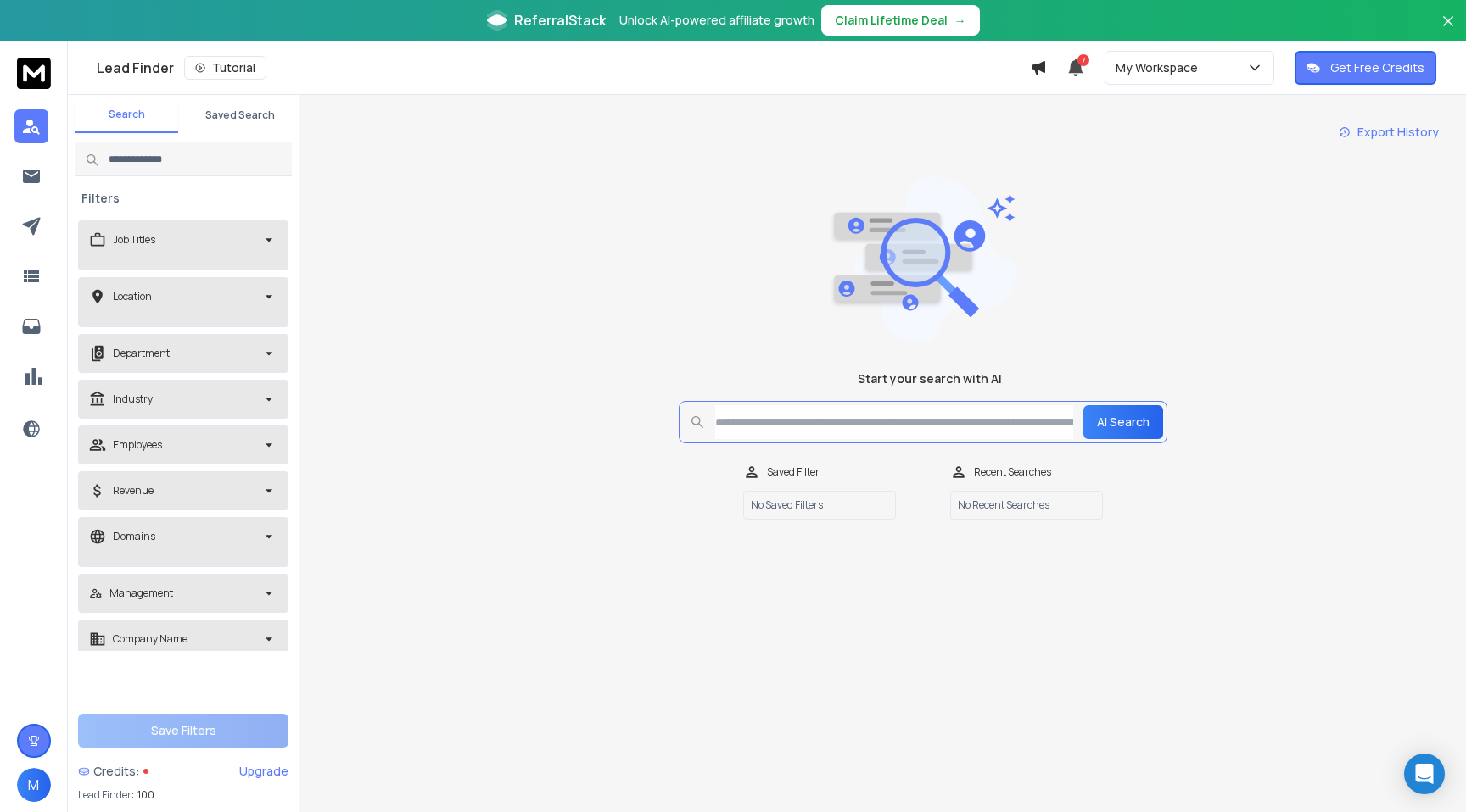
click at [38, 83] on icon at bounding box center [34, 73] width 34 height 31
